Goal: Task Accomplishment & Management: Use online tool/utility

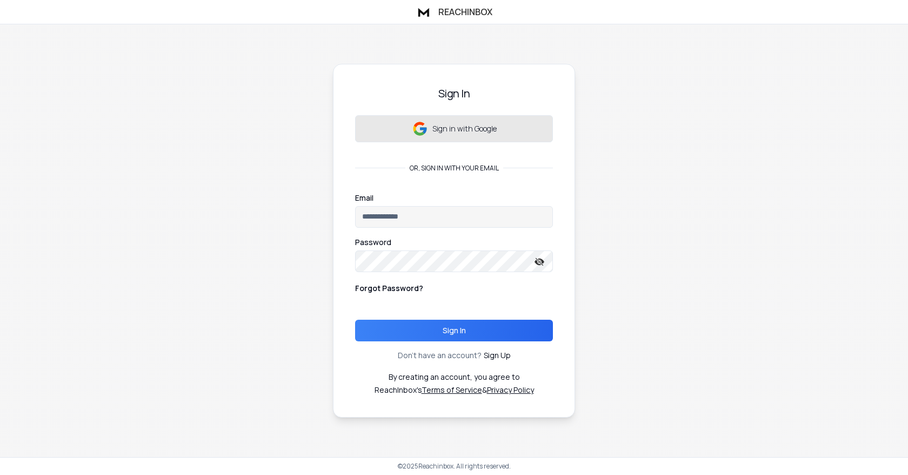
click at [387, 116] on button "Sign in with Google" at bounding box center [454, 128] width 198 height 27
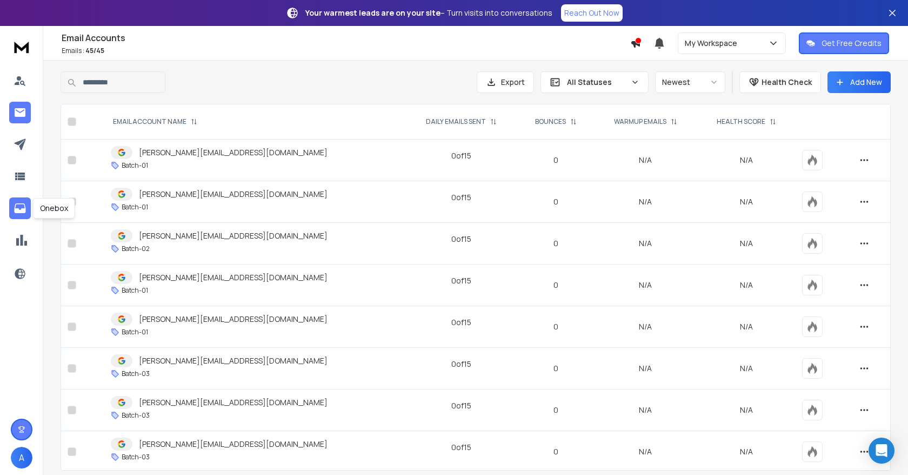
click at [22, 207] on icon at bounding box center [20, 208] width 13 height 13
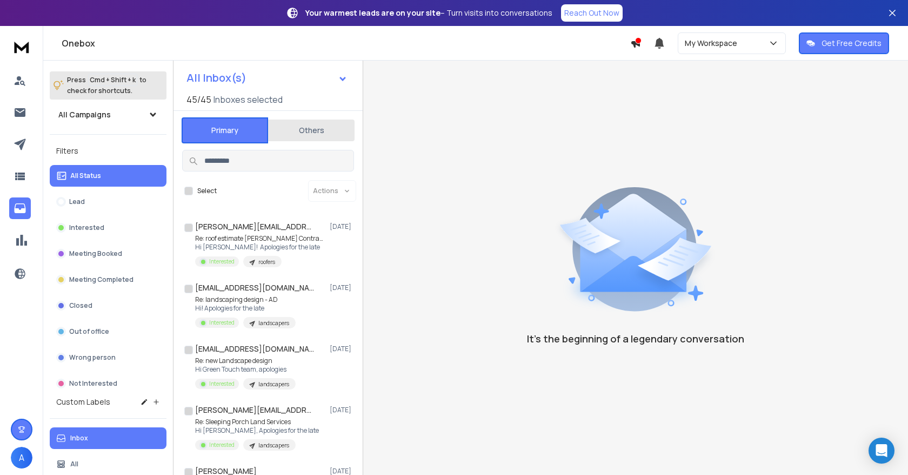
click at [631, 42] on h1 "Onebox" at bounding box center [346, 43] width 569 height 13
click at [638, 43] on icon at bounding box center [636, 43] width 9 height 9
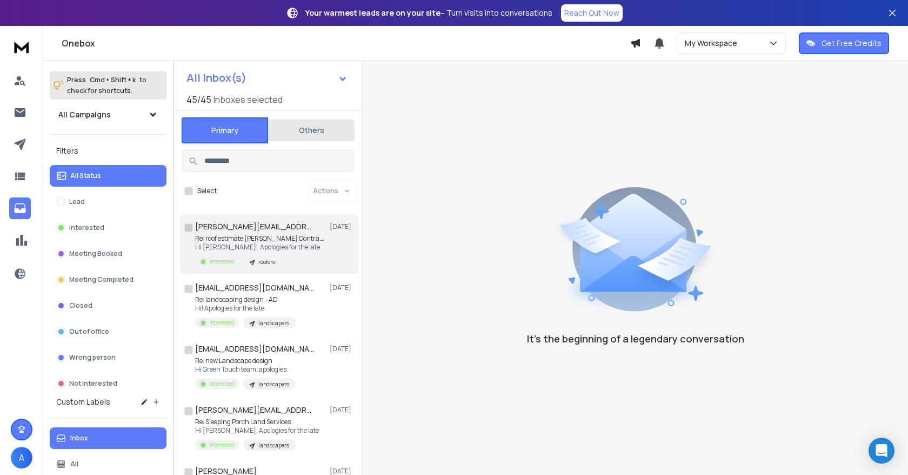
click at [264, 236] on p "Re: roof estimate [PERSON_NAME] Contractors" at bounding box center [260, 238] width 130 height 9
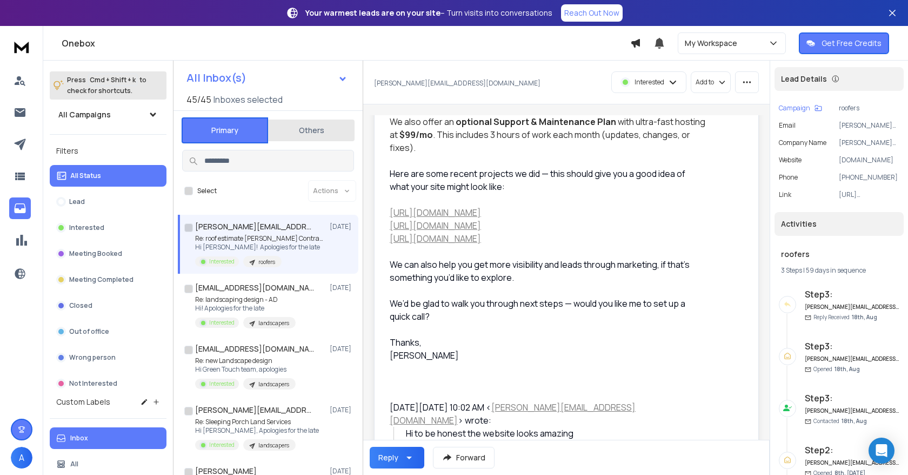
scroll to position [340, 0]
